Goal: Navigation & Orientation: Find specific page/section

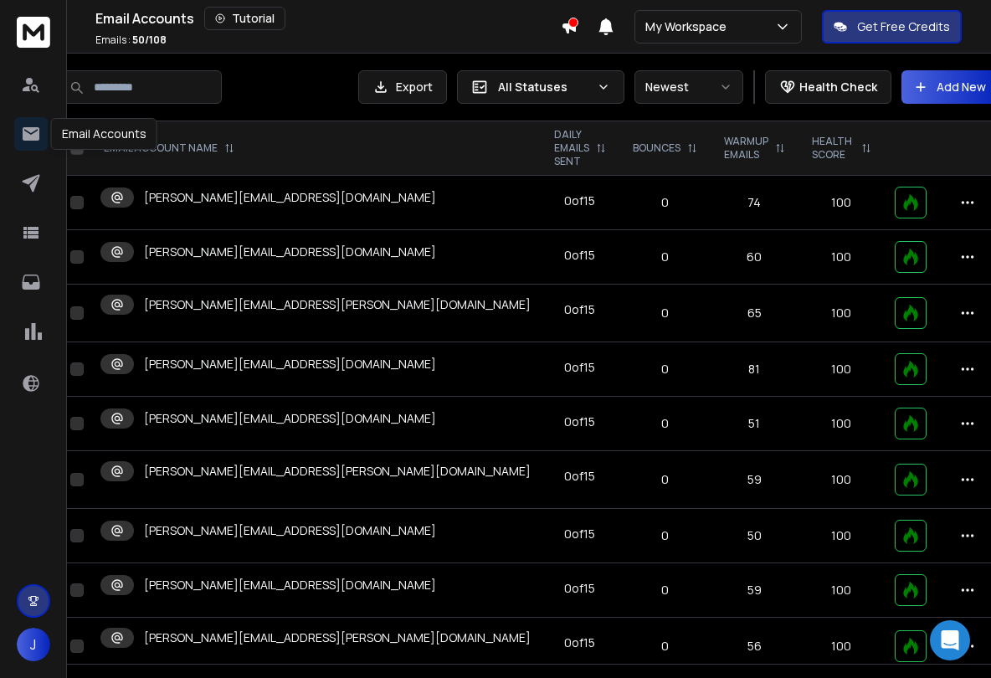
click at [29, 129] on icon at bounding box center [31, 133] width 17 height 13
click at [35, 176] on icon at bounding box center [31, 184] width 18 height 18
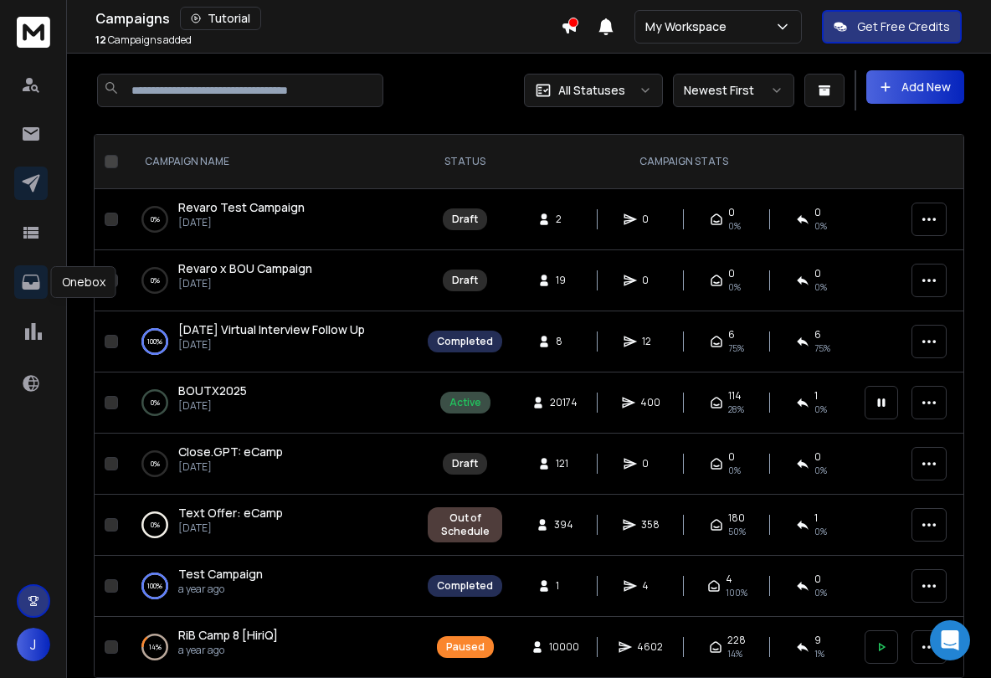
click at [38, 286] on icon at bounding box center [31, 281] width 18 height 15
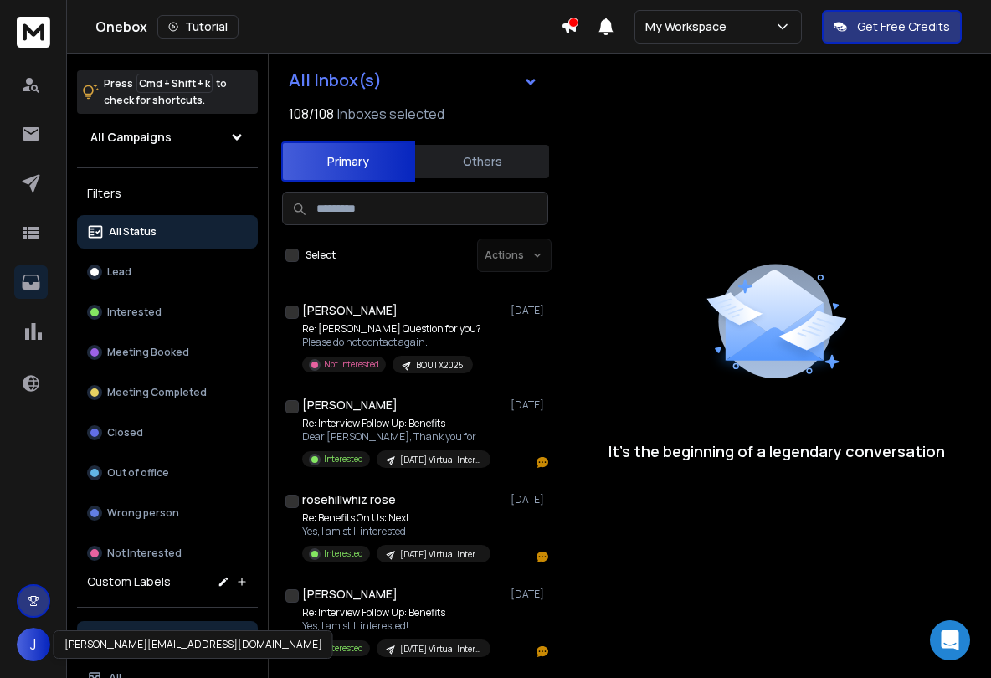
click at [37, 636] on span "J" at bounding box center [33, 644] width 33 height 33
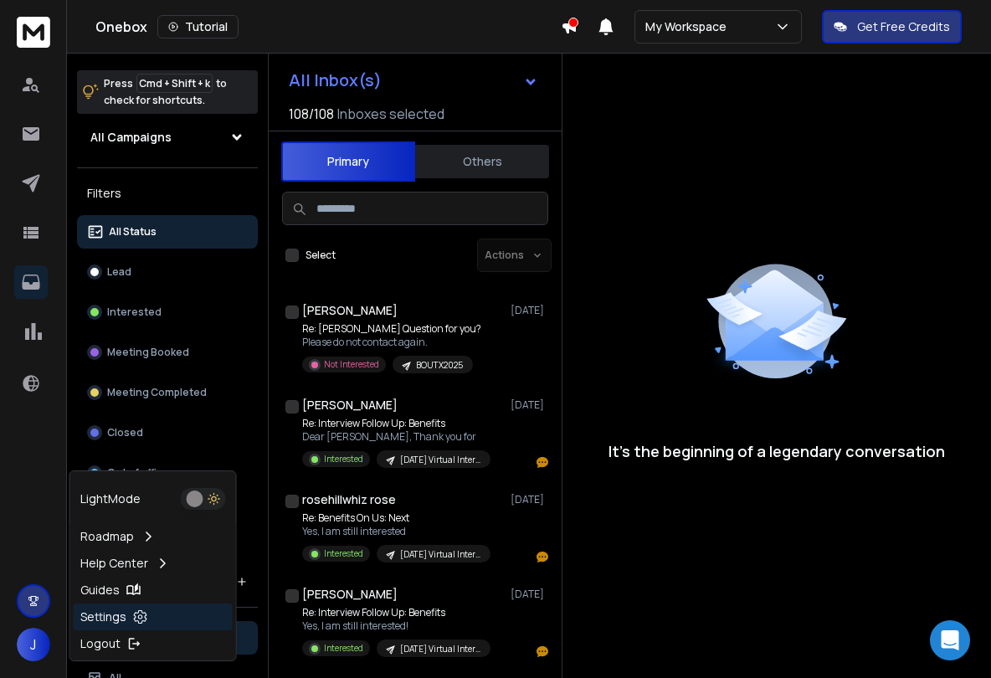
click at [38, 640] on span "J" at bounding box center [33, 644] width 33 height 33
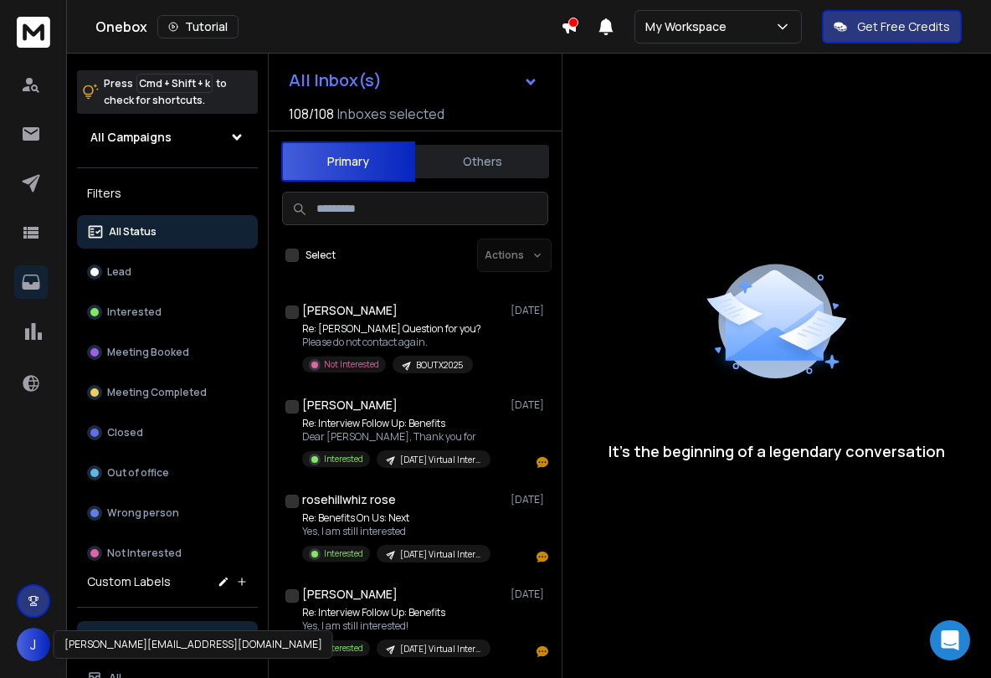
click at [38, 640] on span "J" at bounding box center [33, 644] width 33 height 33
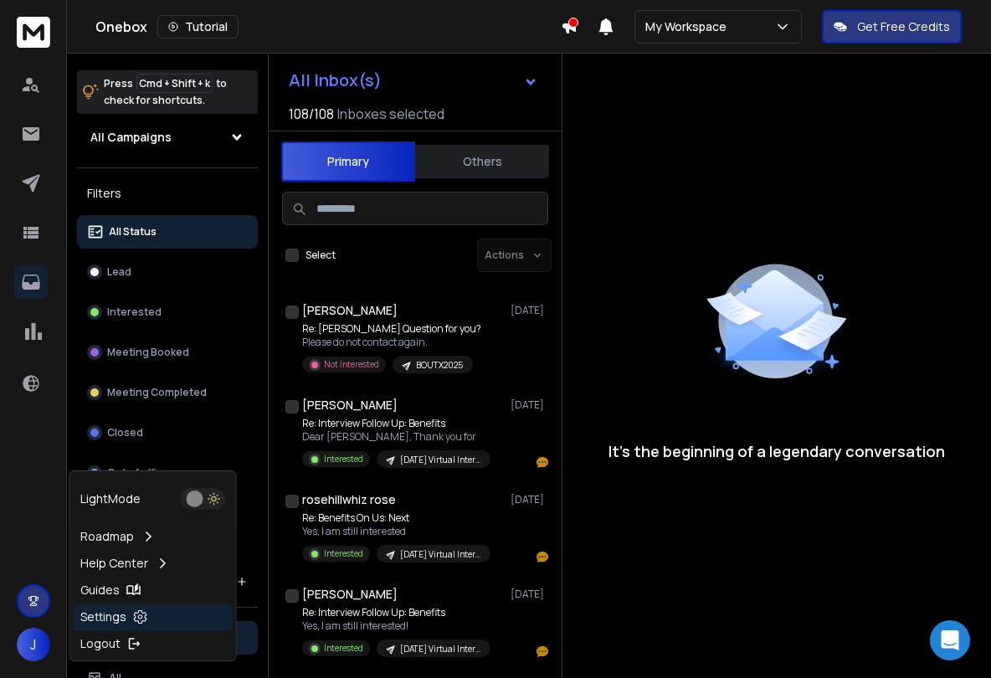
click at [97, 616] on p "Settings" at bounding box center [103, 616] width 46 height 17
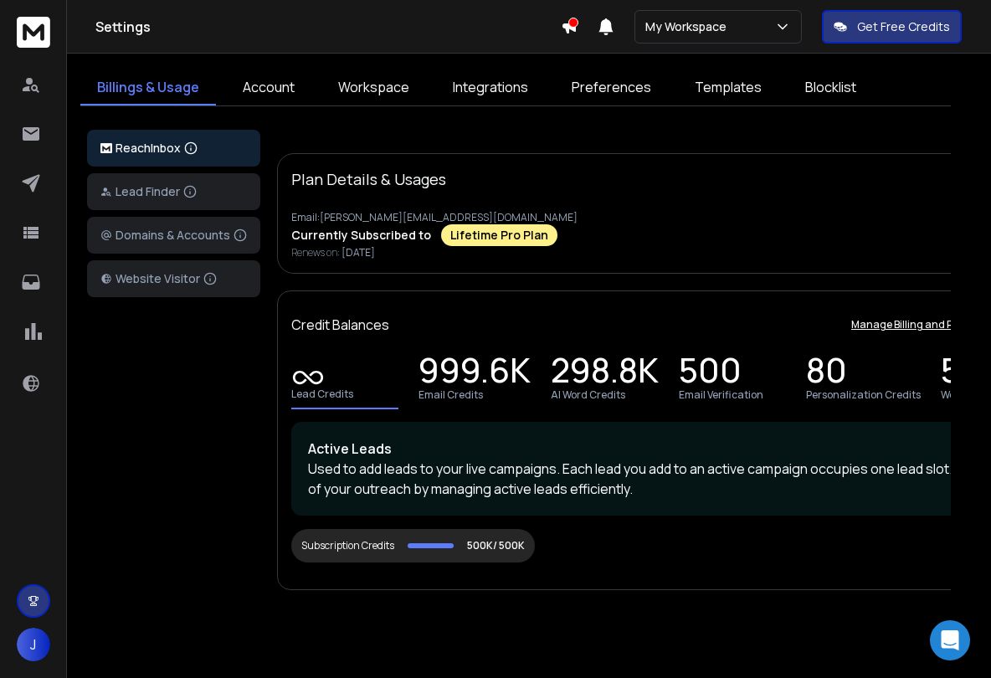
click at [276, 94] on link "Account" at bounding box center [268, 87] width 85 height 35
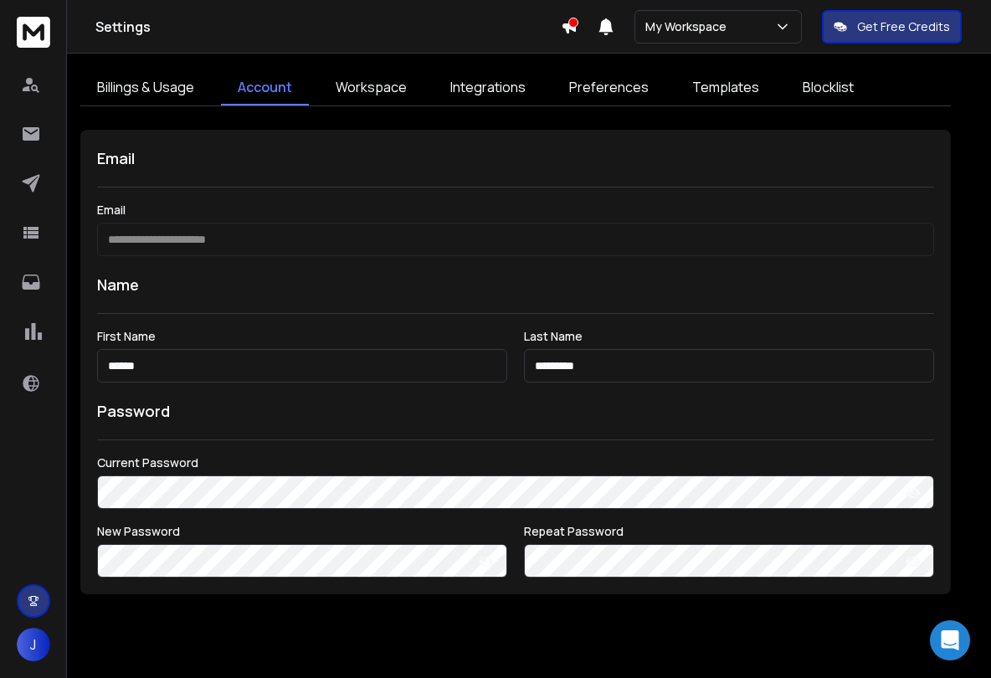
click at [392, 95] on link "Workspace" at bounding box center [371, 87] width 105 height 35
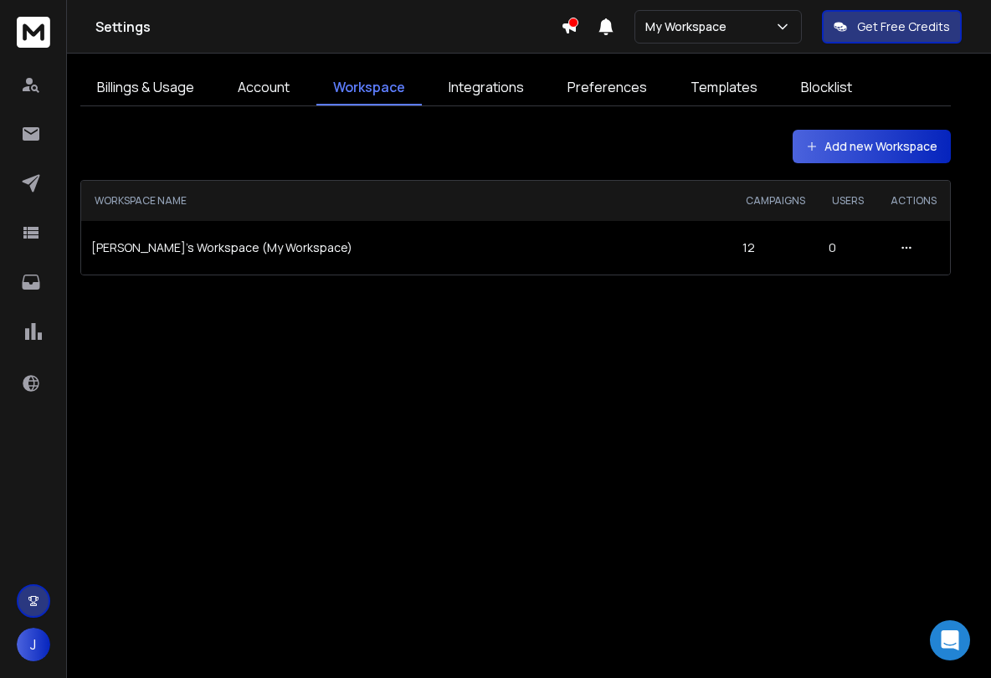
click at [483, 89] on link "Integrations" at bounding box center [486, 87] width 109 height 35
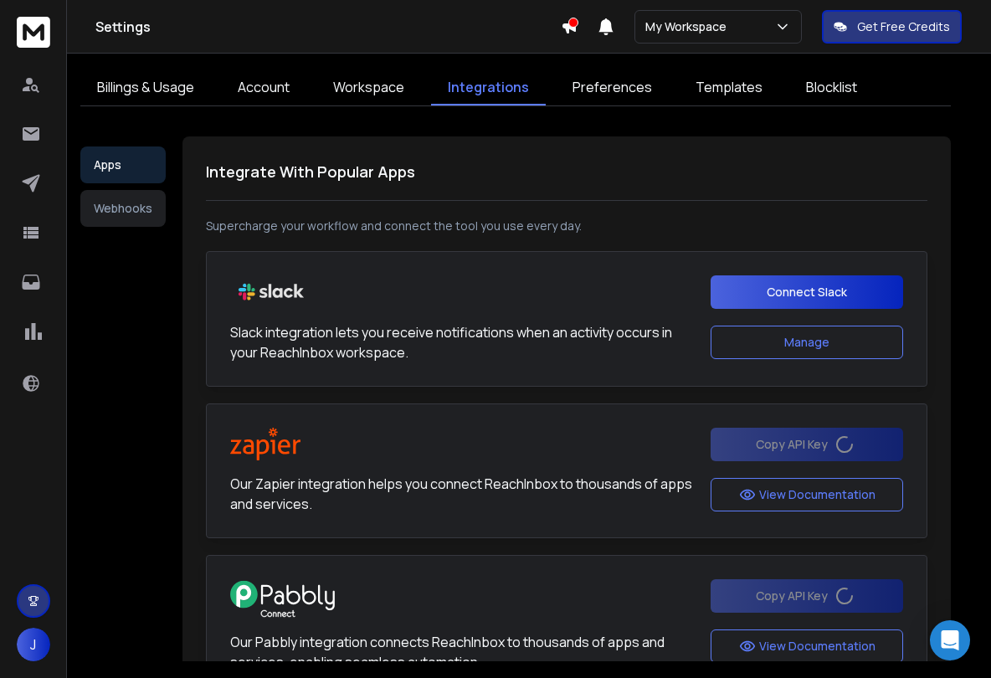
click at [586, 90] on link "Preferences" at bounding box center [612, 87] width 113 height 35
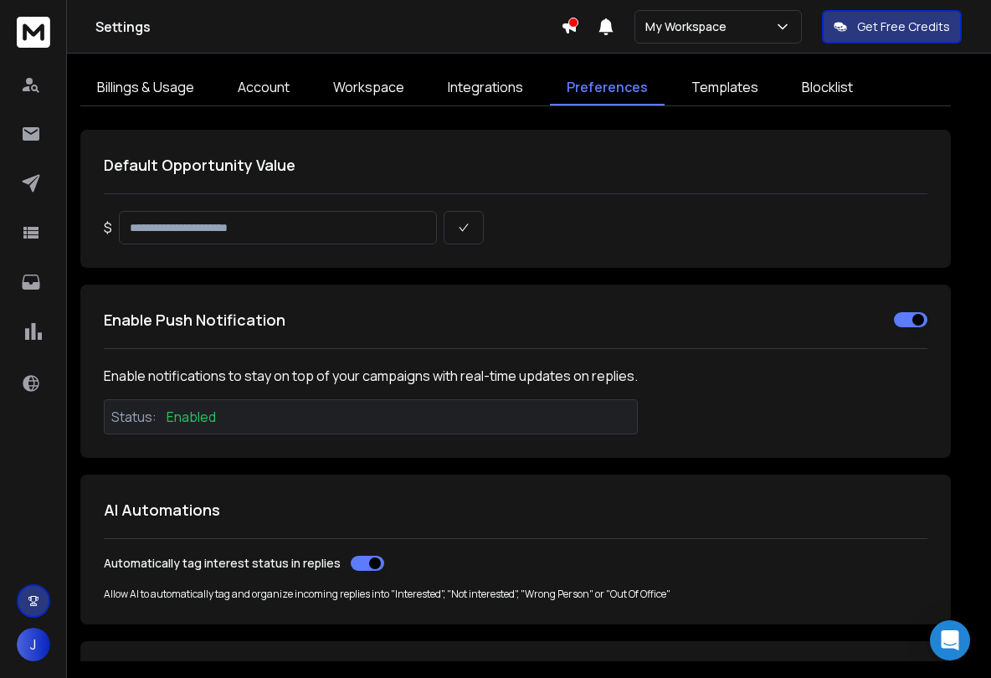
click at [705, 90] on link "Templates" at bounding box center [724, 87] width 100 height 35
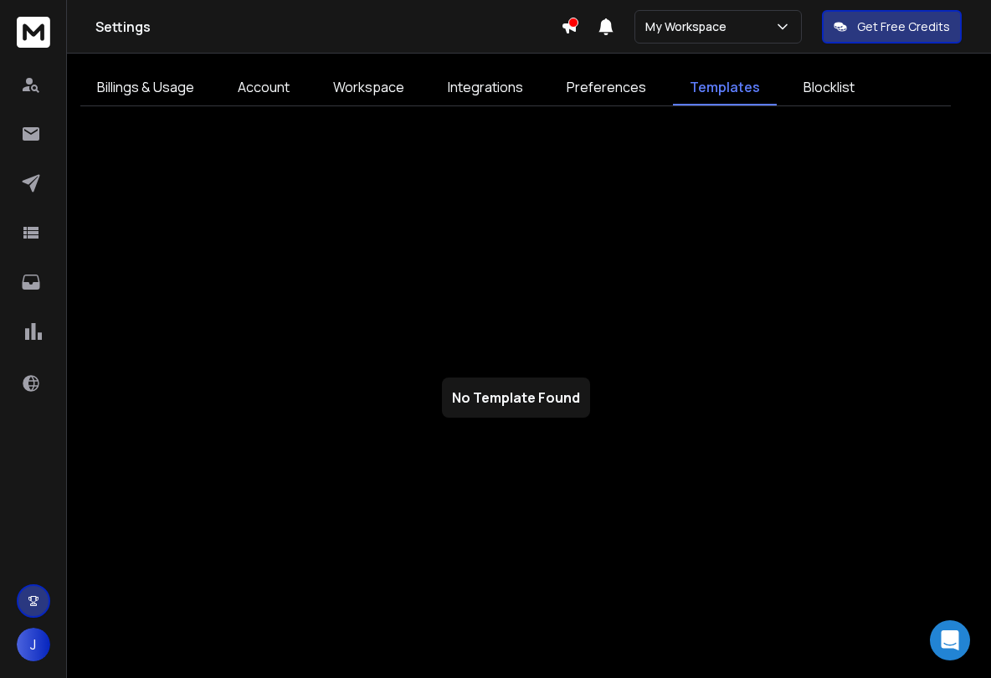
click at [799, 87] on link "Blocklist" at bounding box center [829, 87] width 85 height 35
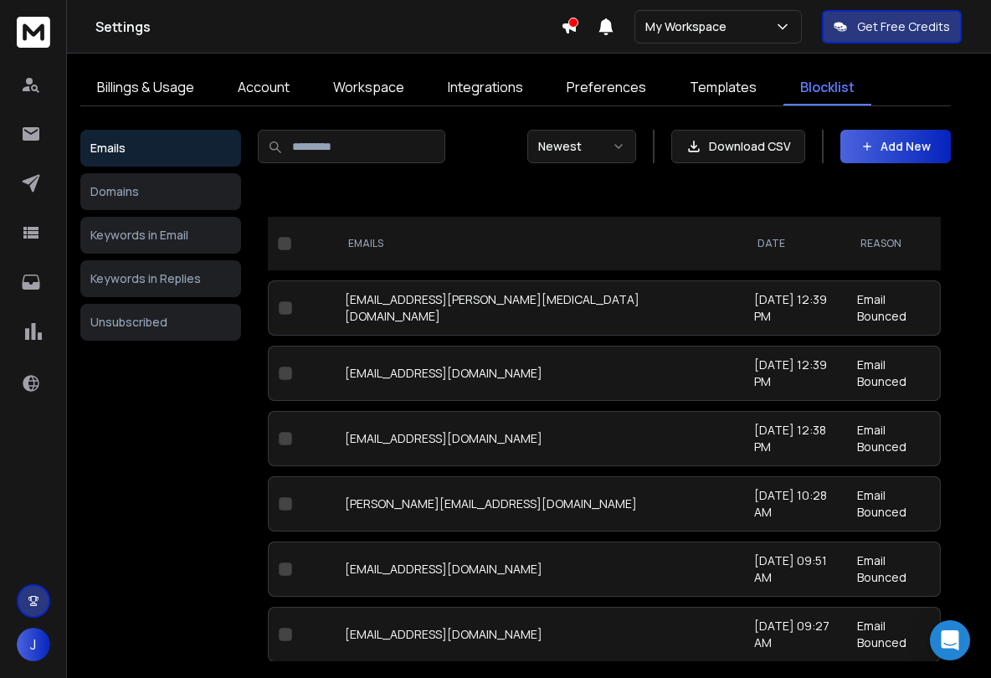
click at [161, 89] on link "Billings & Usage" at bounding box center [145, 87] width 131 height 35
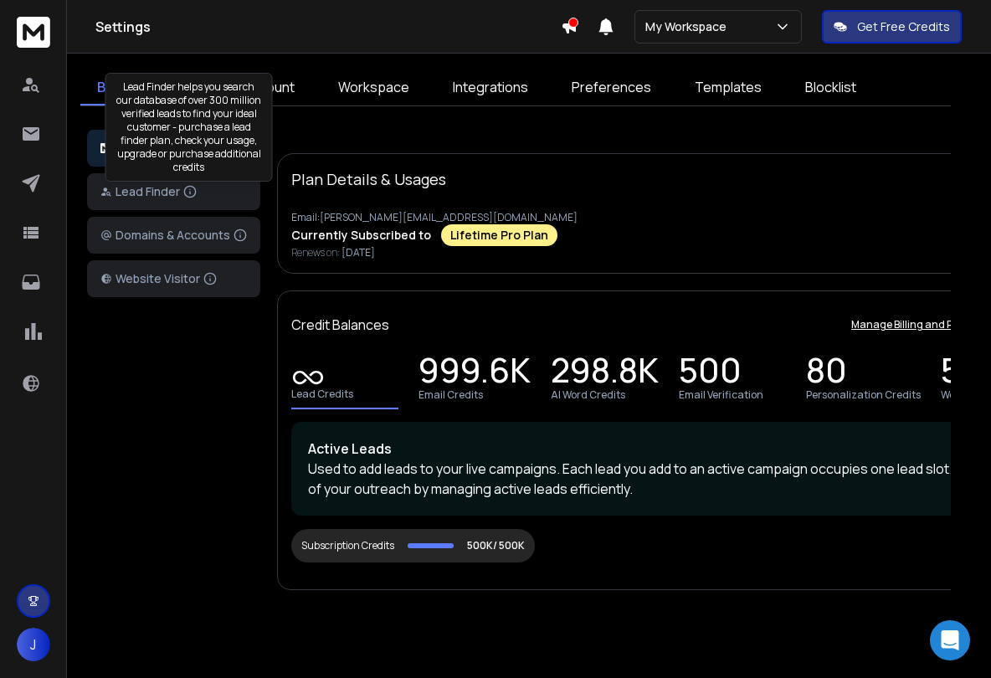
click at [164, 190] on button "Lead Finder" at bounding box center [173, 191] width 173 height 37
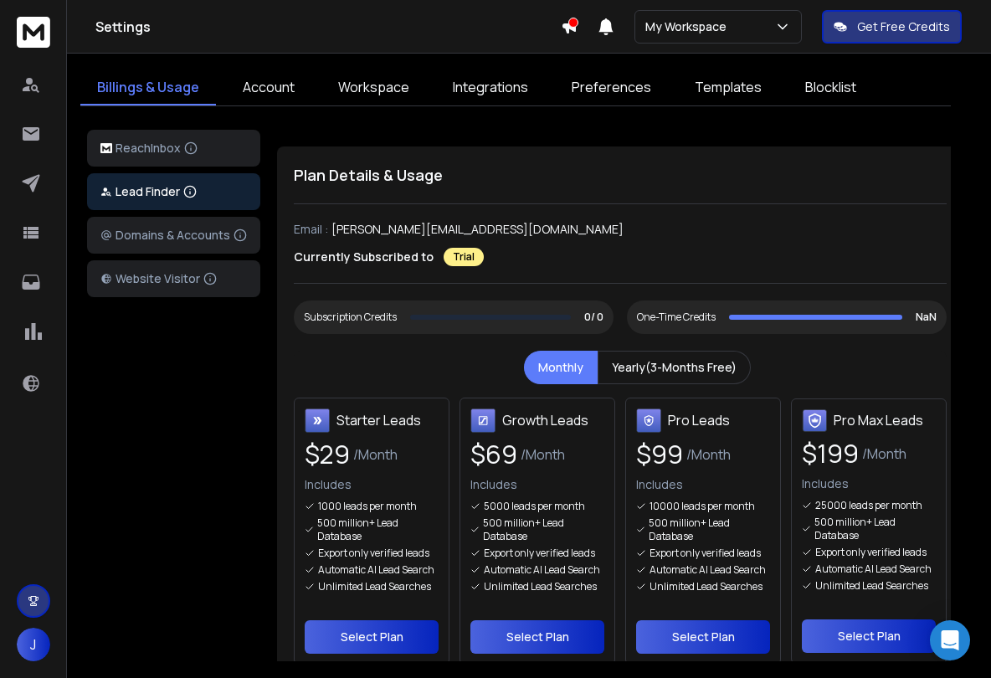
click at [191, 236] on button "Domains & Accounts" at bounding box center [173, 235] width 173 height 37
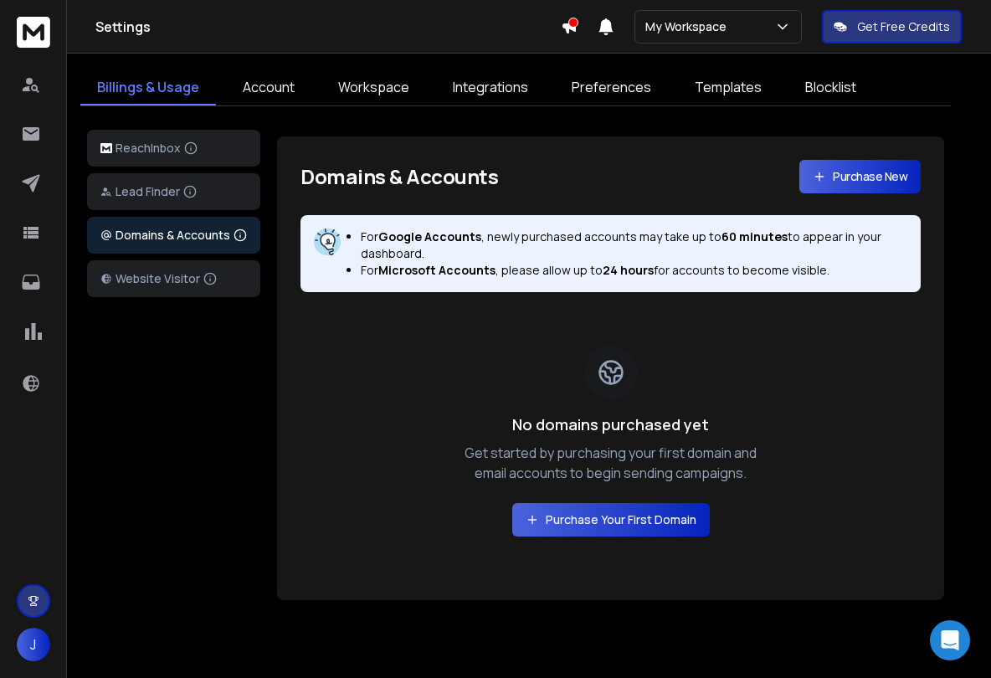
click at [197, 400] on div "ReachInbox Lead Finder Domains & Accounts Website Visitor Domains & Accounts Pu…" at bounding box center [515, 389] width 857 height 518
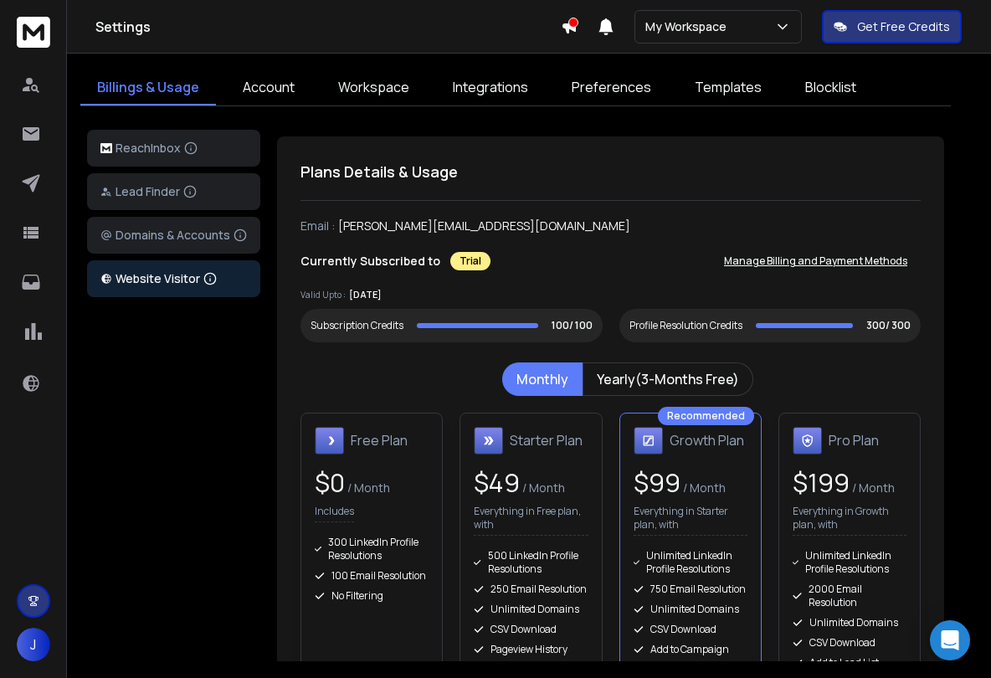
click at [139, 285] on button "Website Visitor" at bounding box center [173, 278] width 173 height 37
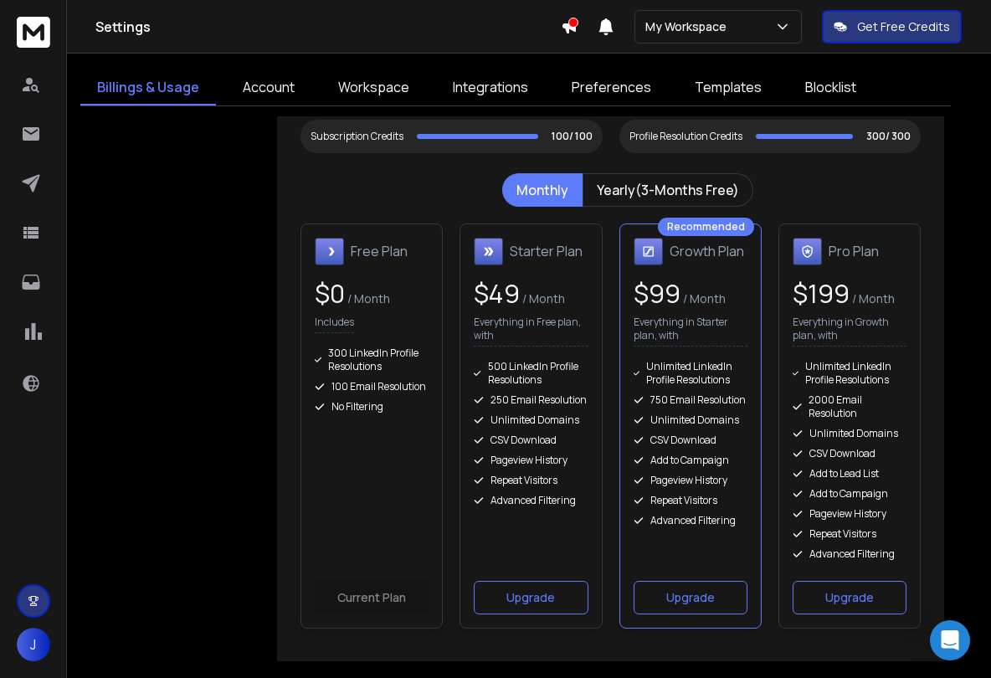
scroll to position [0, 1]
click at [34, 335] on icon at bounding box center [33, 331] width 17 height 17
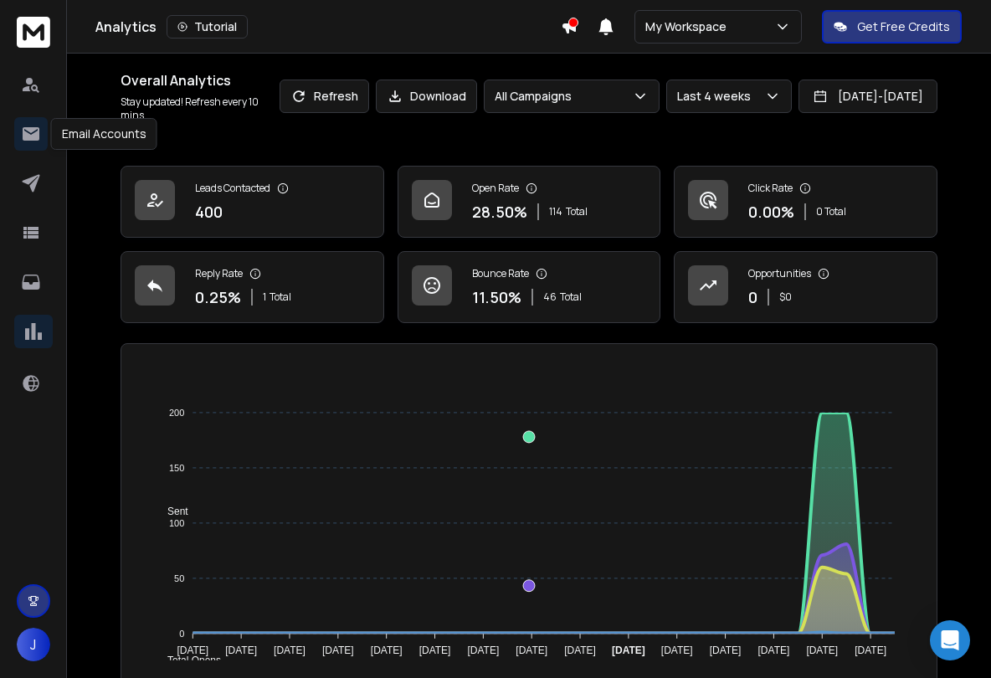
click at [28, 135] on icon at bounding box center [31, 133] width 17 height 13
